Goal: Navigation & Orientation: Find specific page/section

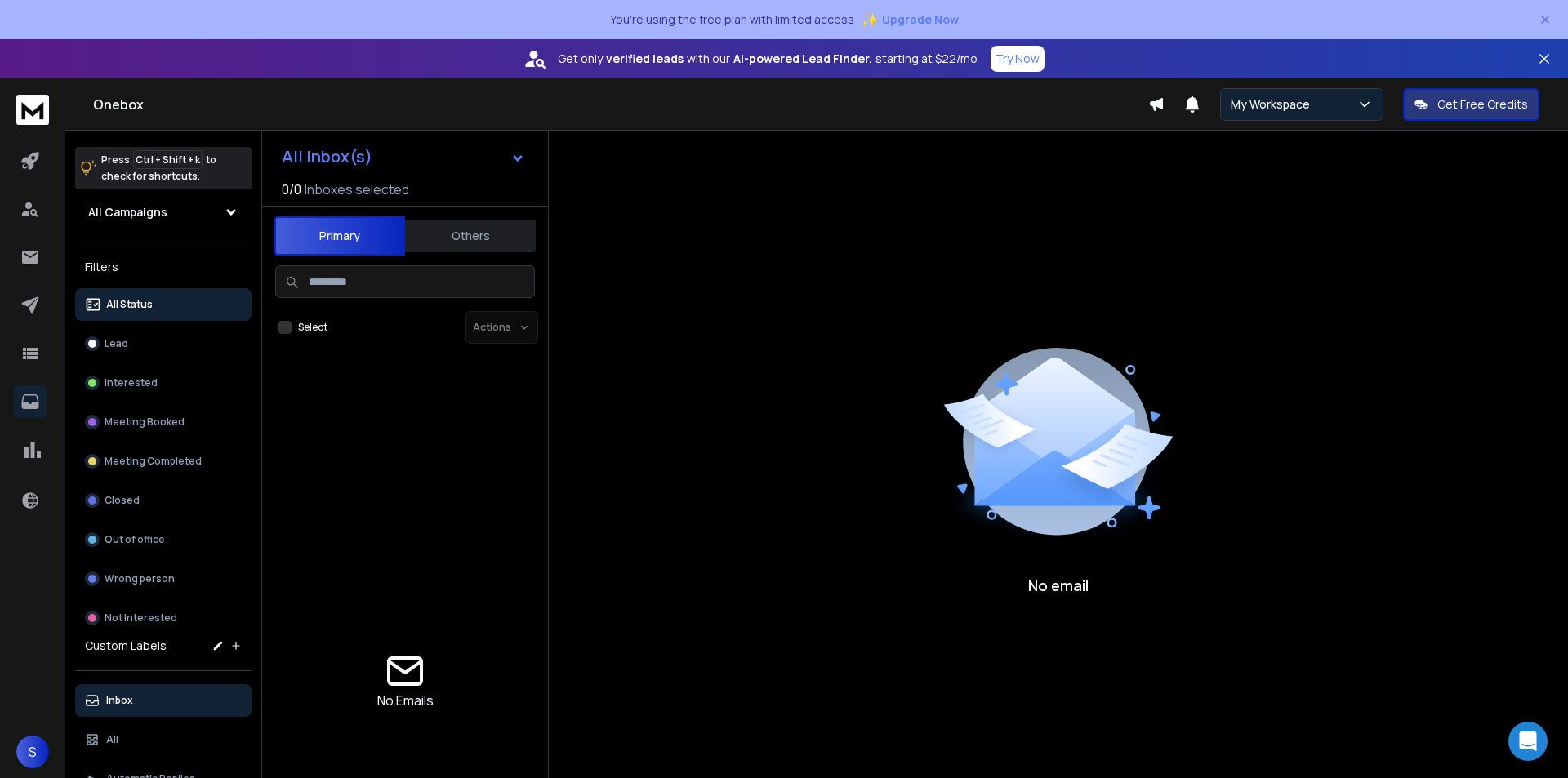
click at [1314, 106] on p "My Workspace" at bounding box center [1274, 104] width 86 height 16
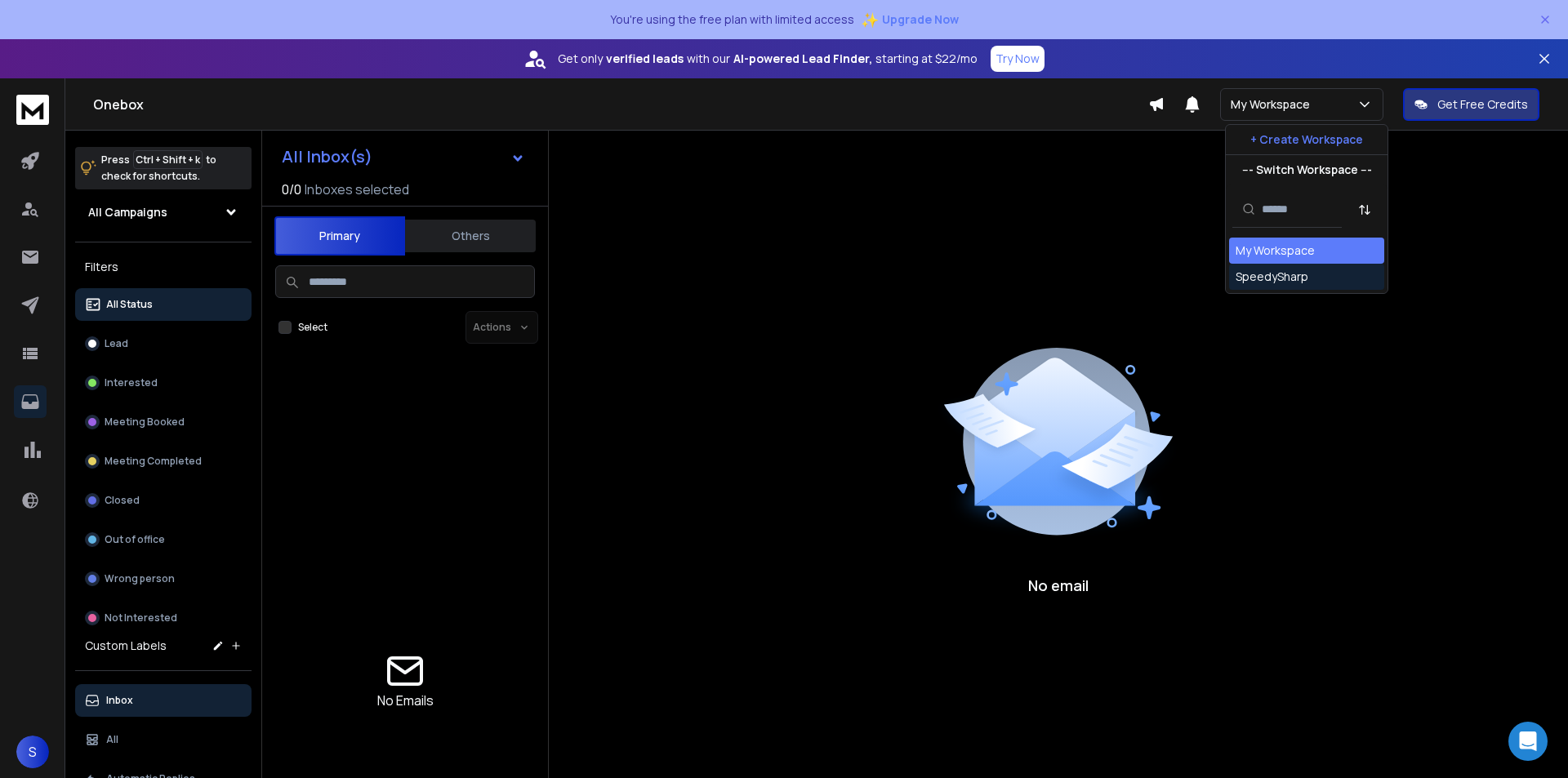
click at [1271, 271] on div "SpeedySharp" at bounding box center [1272, 276] width 72 height 16
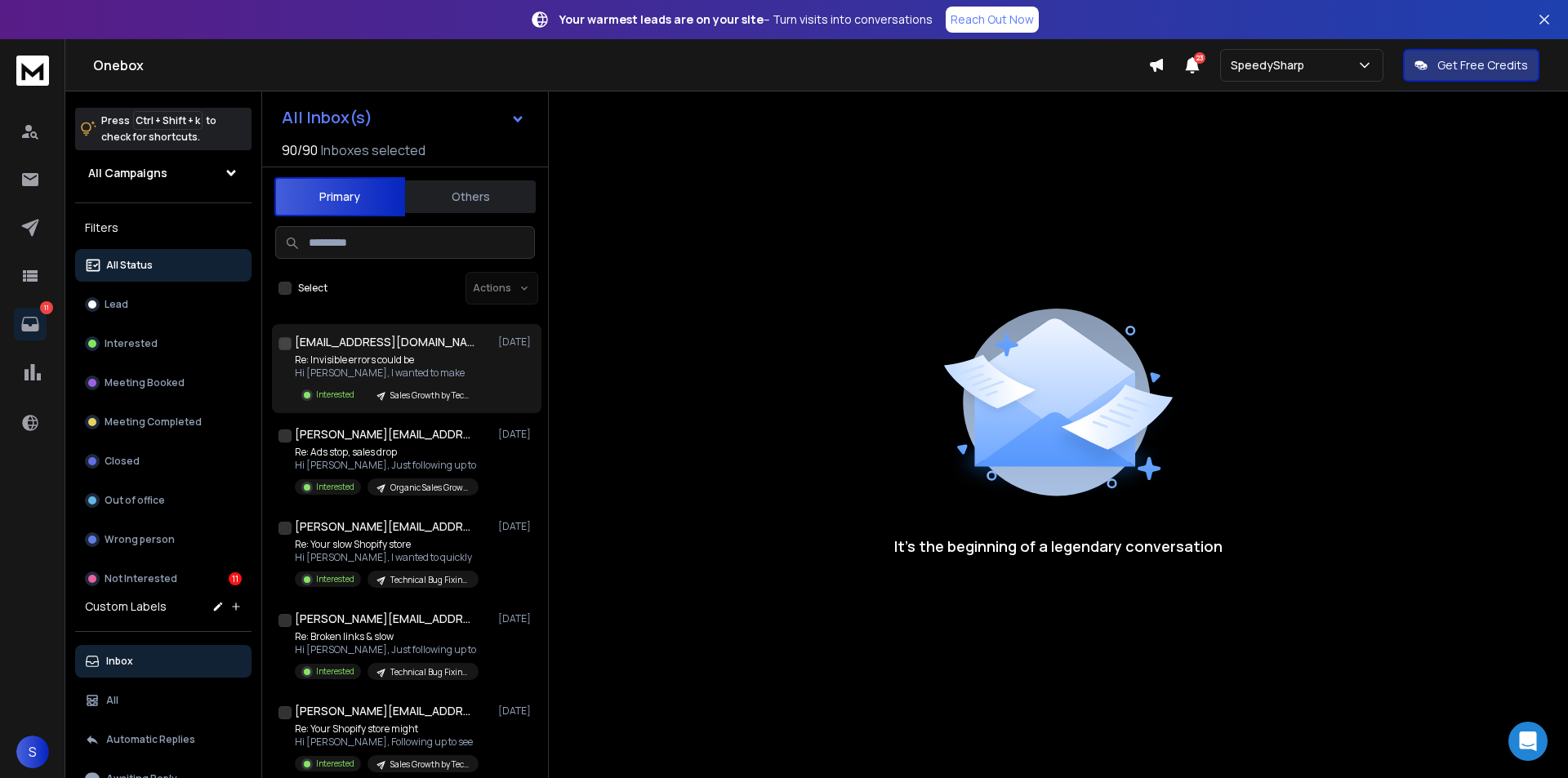
click at [415, 356] on p "Re: Invisible errors could be" at bounding box center [387, 359] width 184 height 13
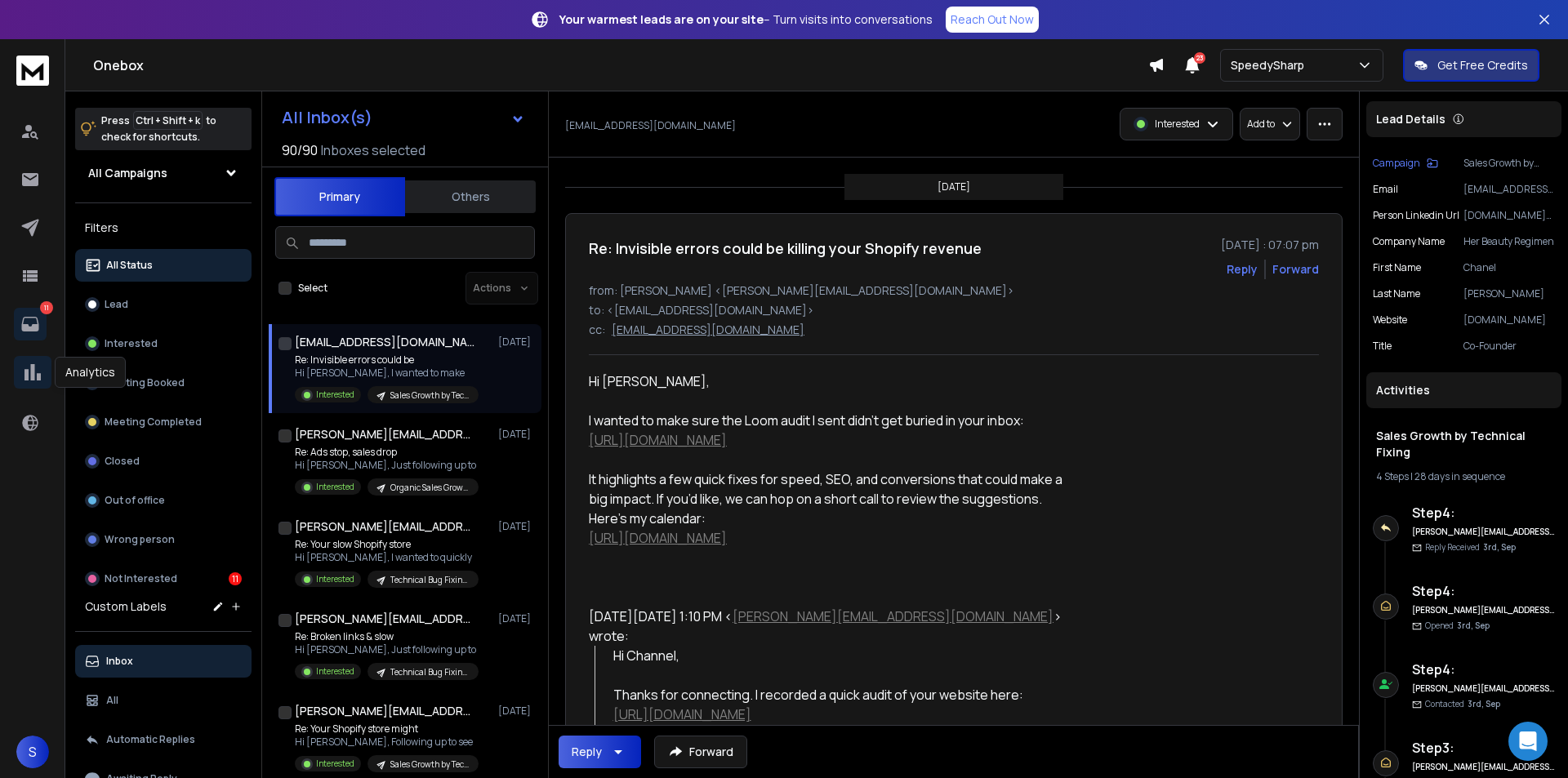
click at [45, 378] on link at bounding box center [32, 372] width 38 height 38
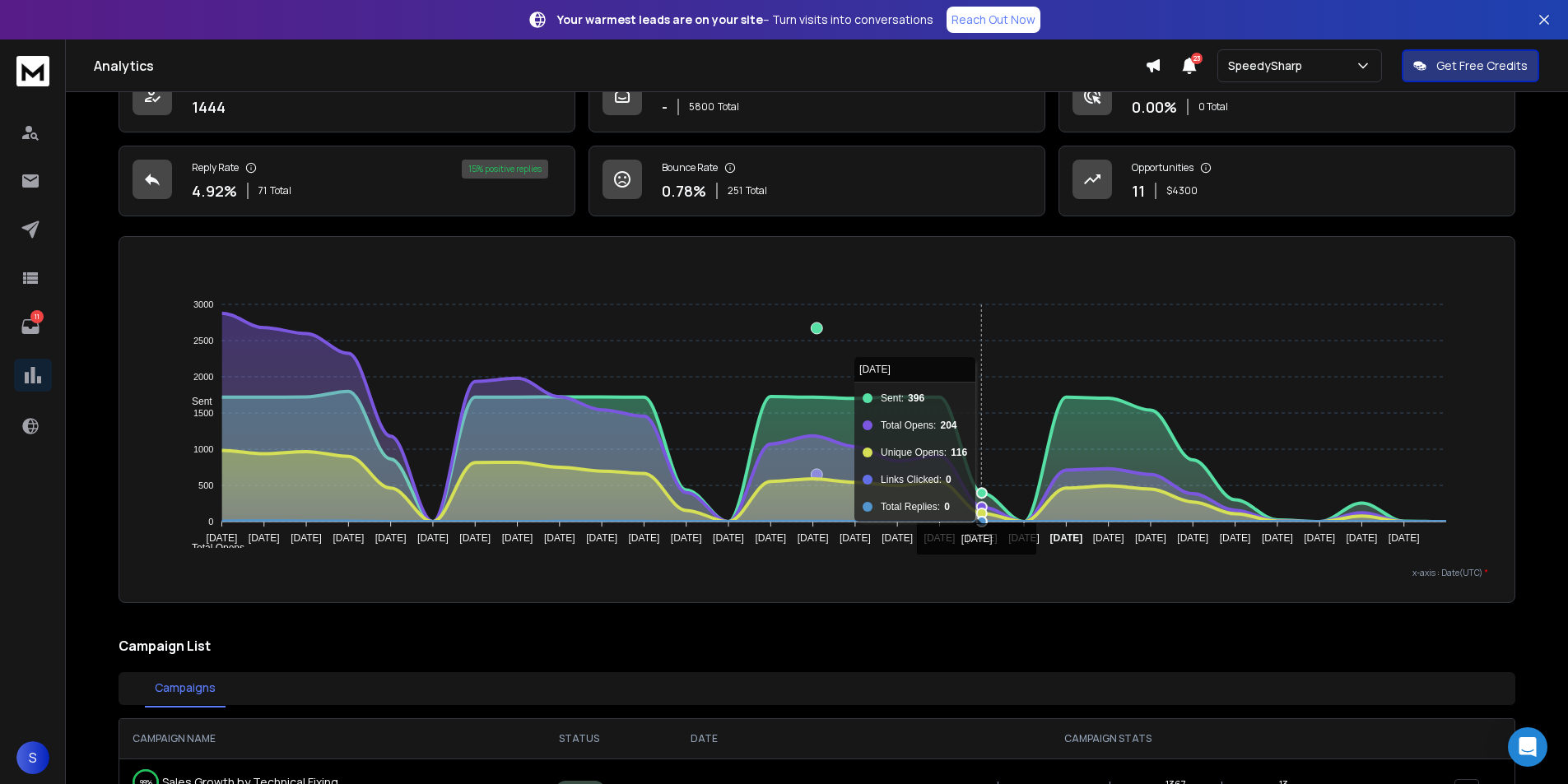
scroll to position [382, 0]
